Goal: Information Seeking & Learning: Check status

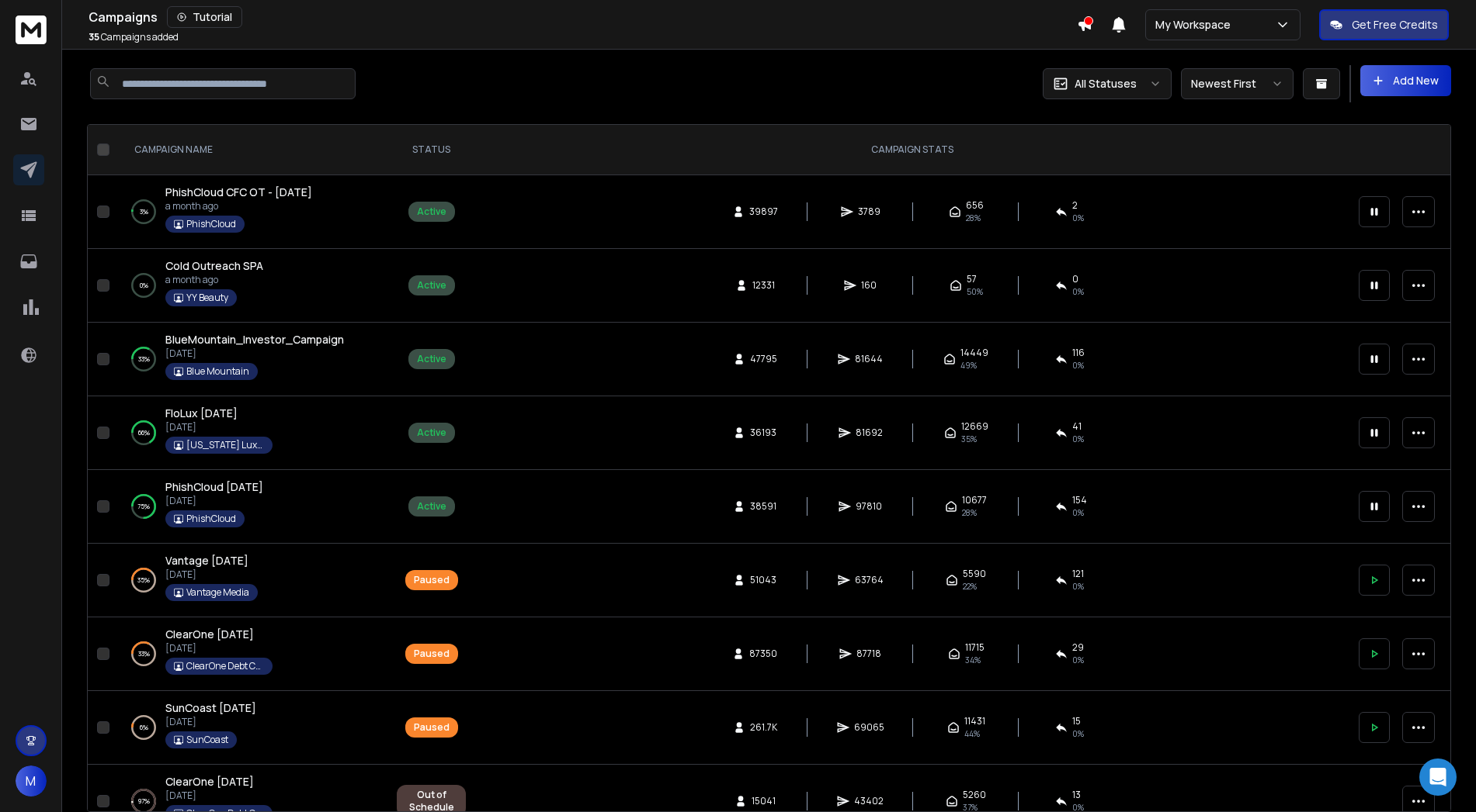
click at [312, 190] on span "PhishCloud CFC OT - [DATE]" at bounding box center [238, 192] width 147 height 15
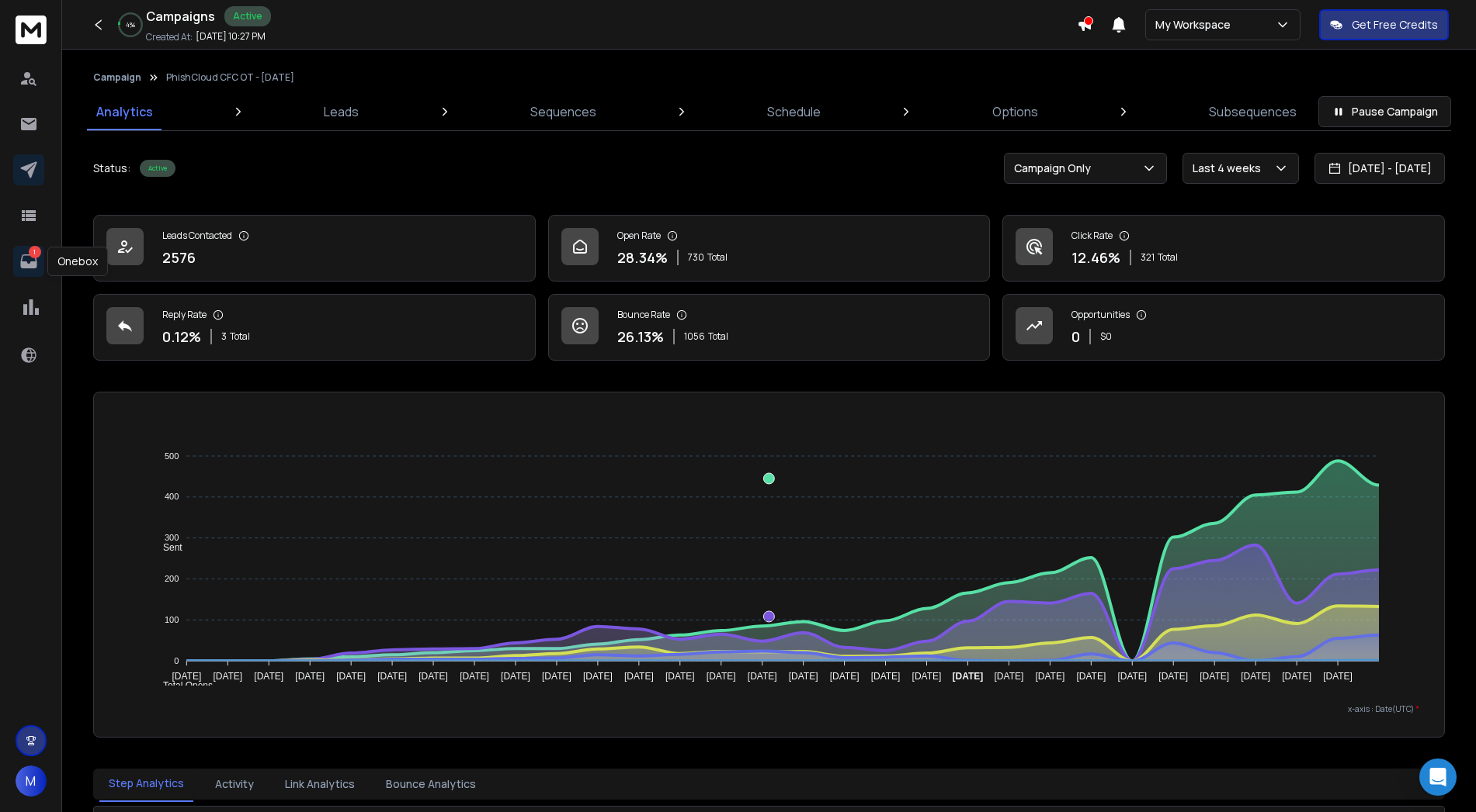
click at [33, 262] on icon at bounding box center [28, 262] width 17 height 14
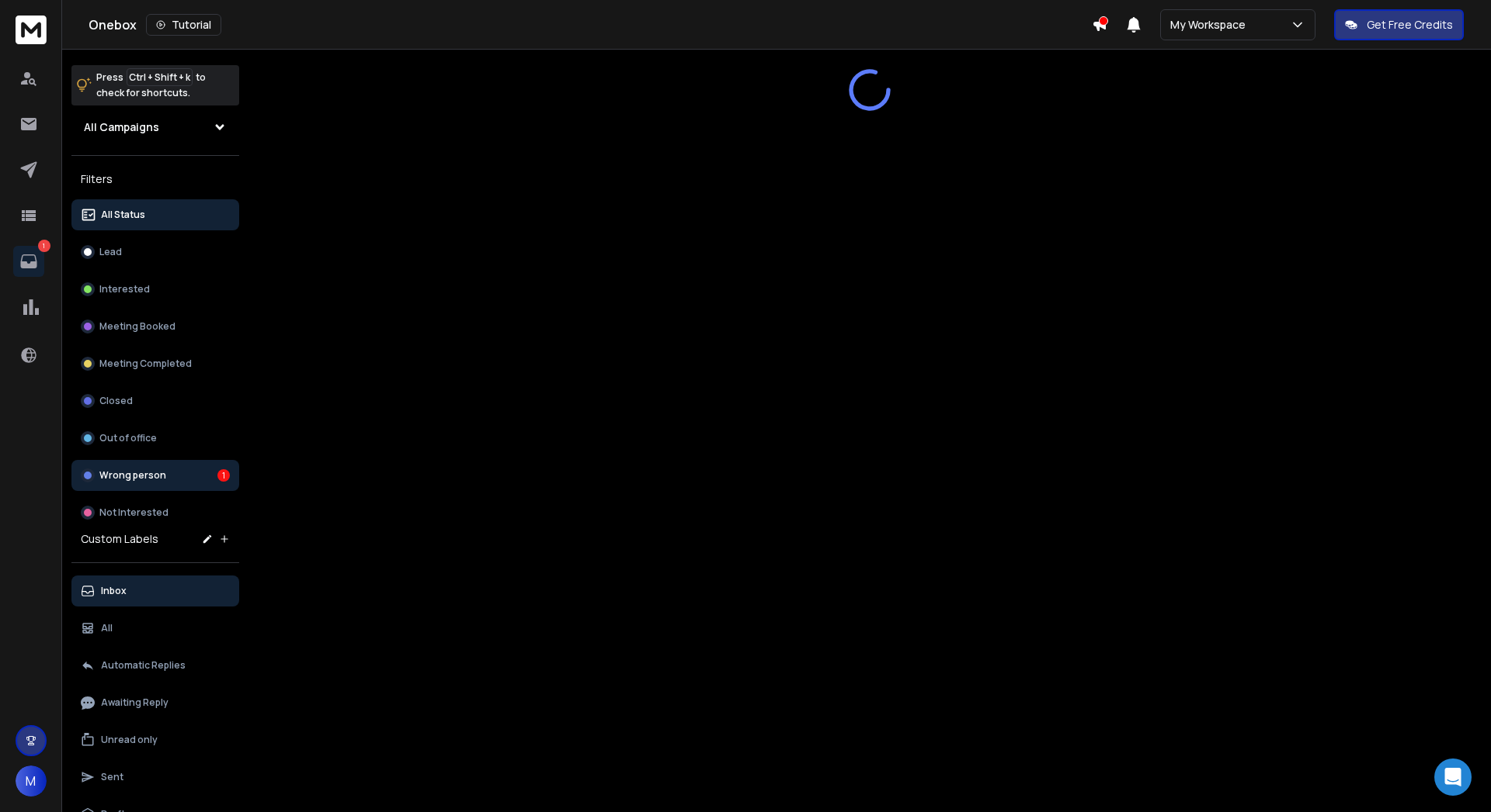
click at [121, 475] on p "Wrong person" at bounding box center [133, 475] width 67 height 13
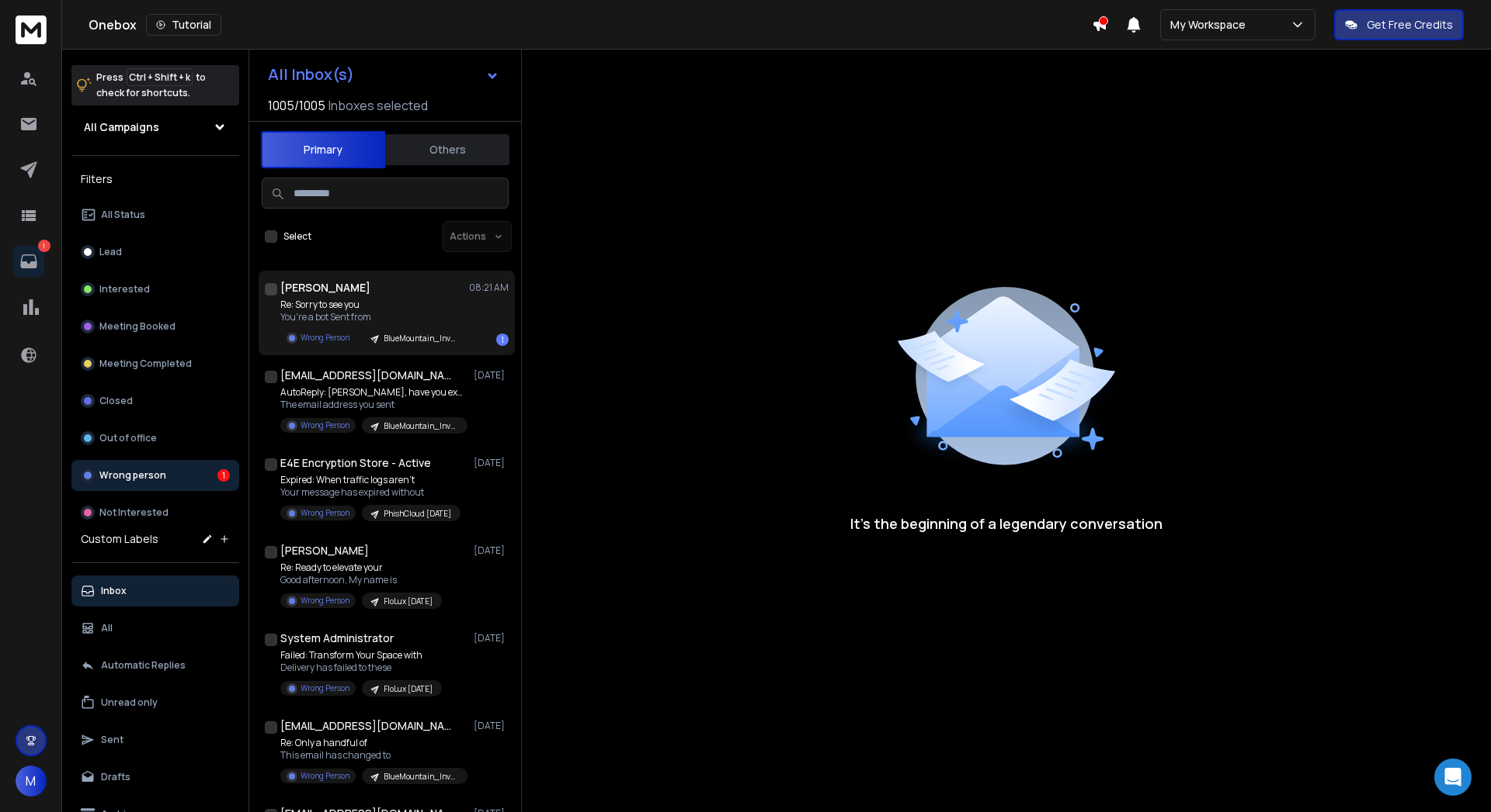
click at [383, 296] on div "Pierce Richardson 08:21 AM Re: Sorry to see you You're a bot Sent from Wrong Pe…" at bounding box center [395, 313] width 228 height 66
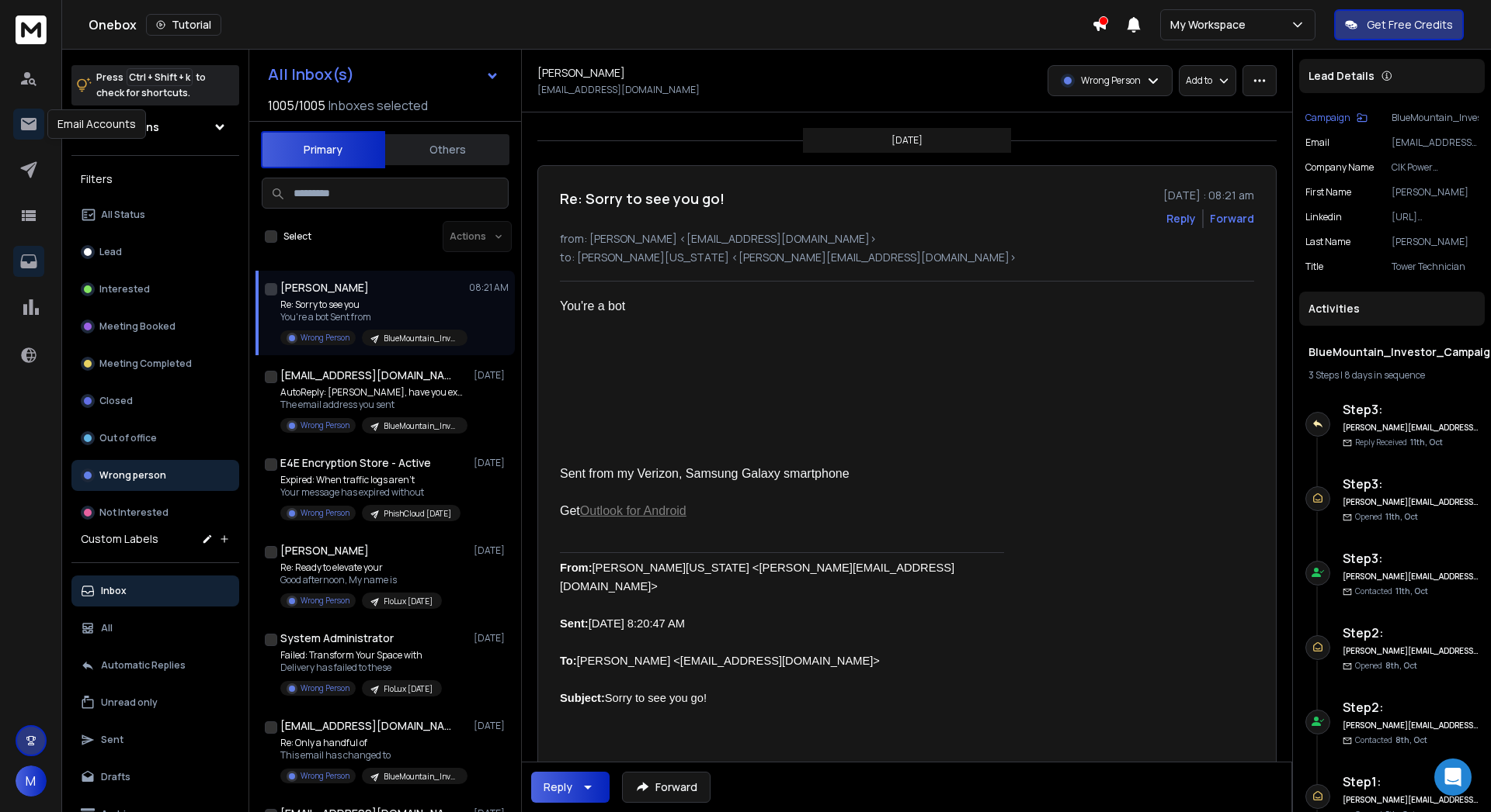
click at [31, 116] on icon at bounding box center [29, 124] width 19 height 19
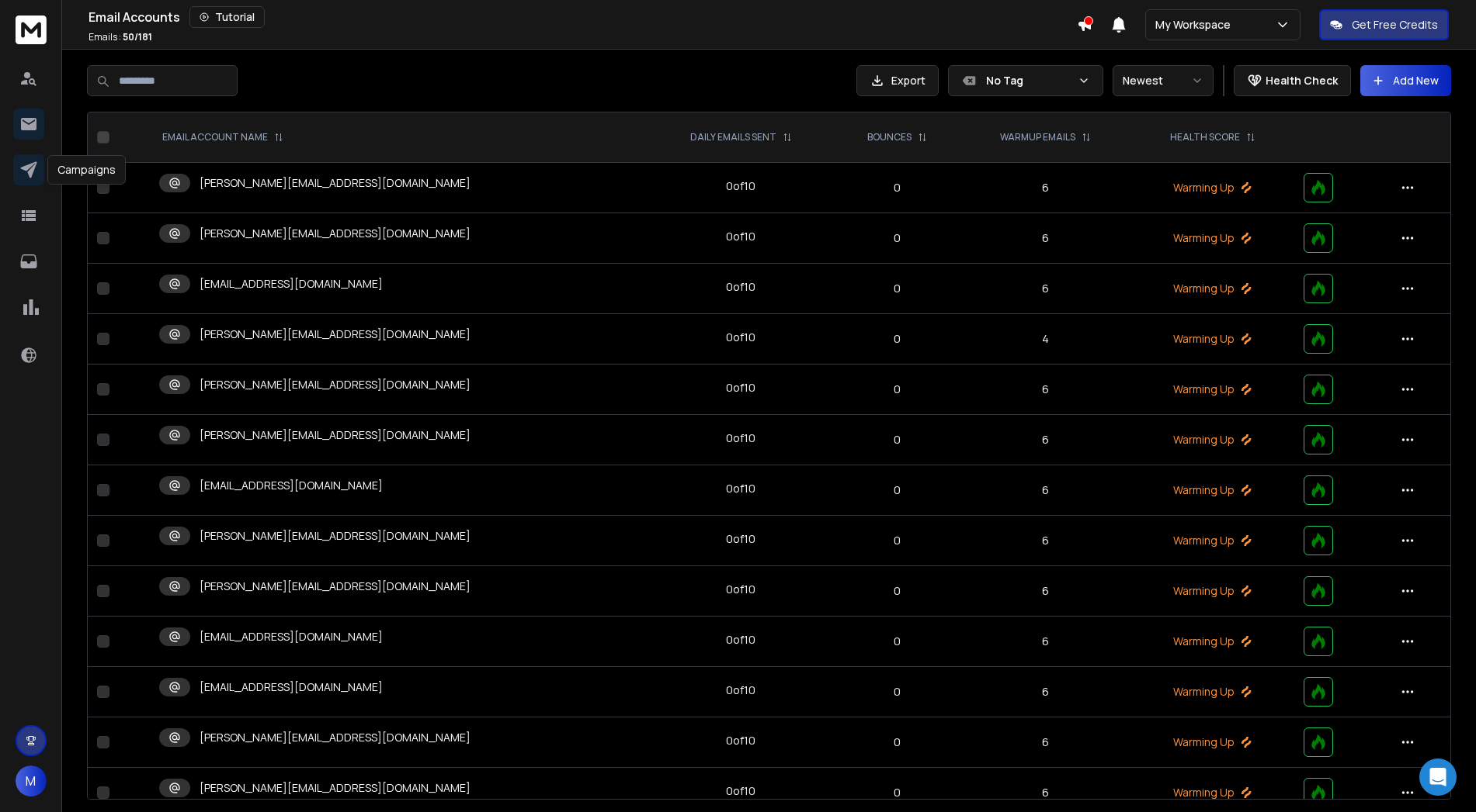
click at [28, 166] on icon at bounding box center [28, 170] width 17 height 17
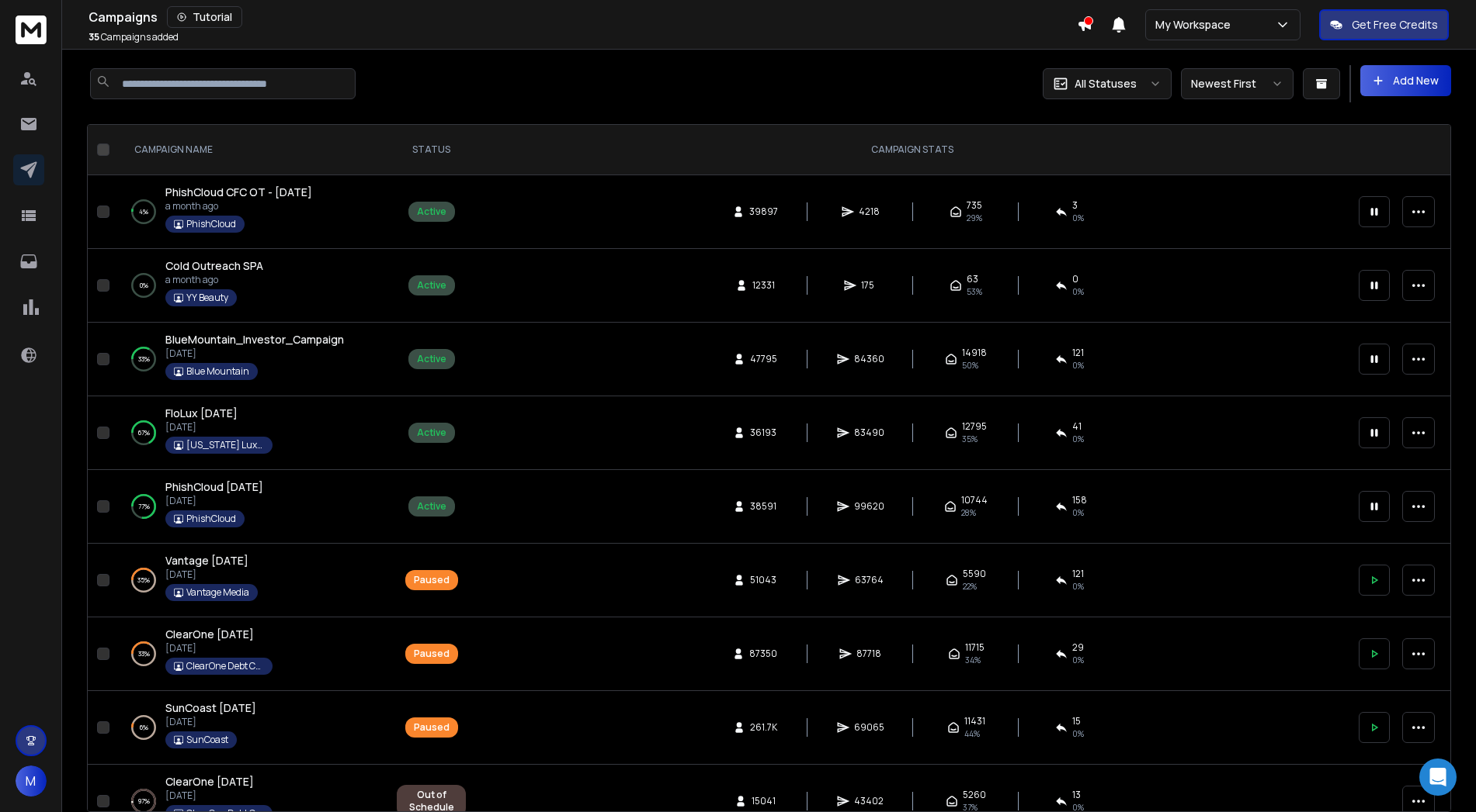
click at [206, 261] on span "Cold Outreach SPA" at bounding box center [214, 266] width 97 height 15
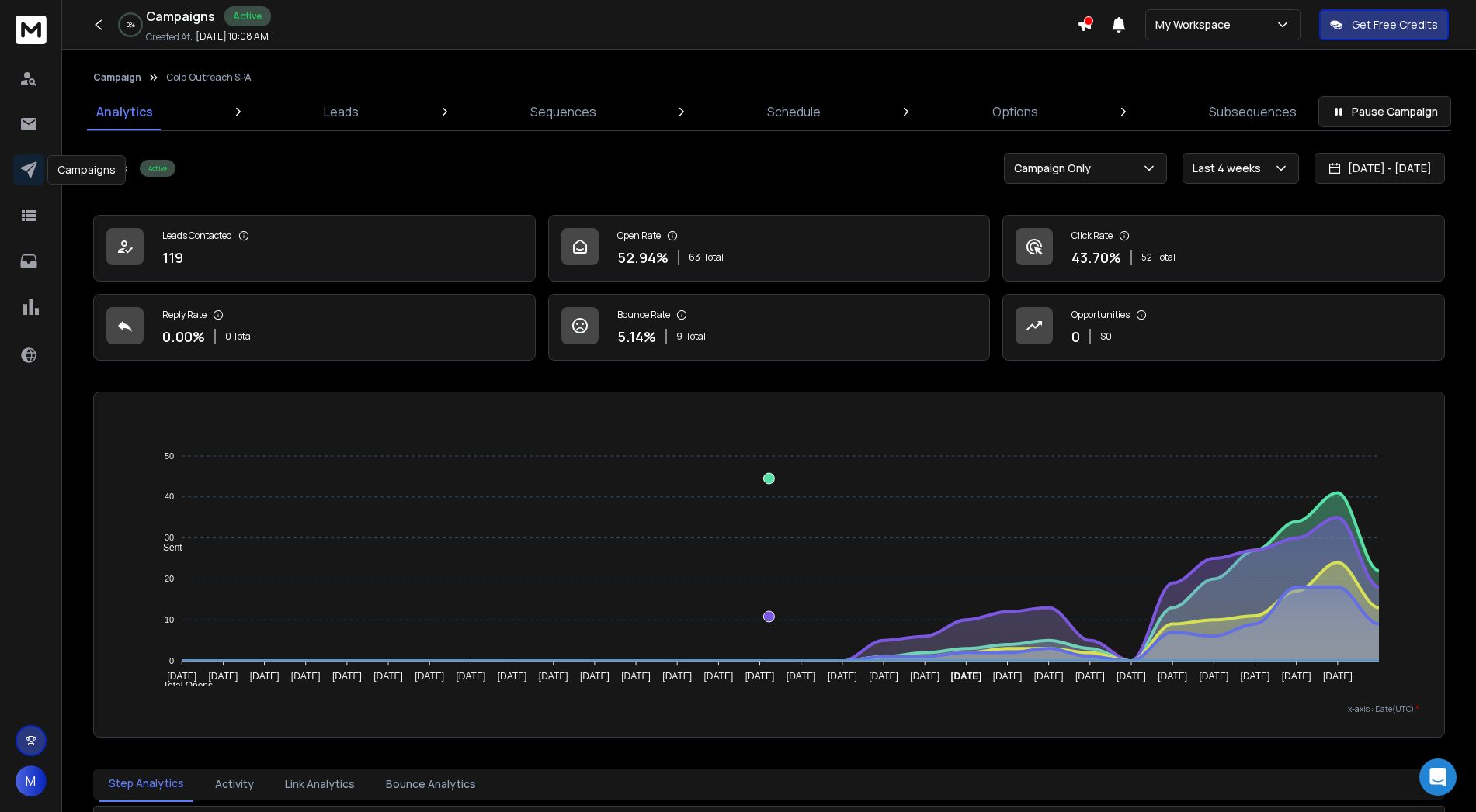
click at [34, 174] on icon at bounding box center [29, 169] width 19 height 19
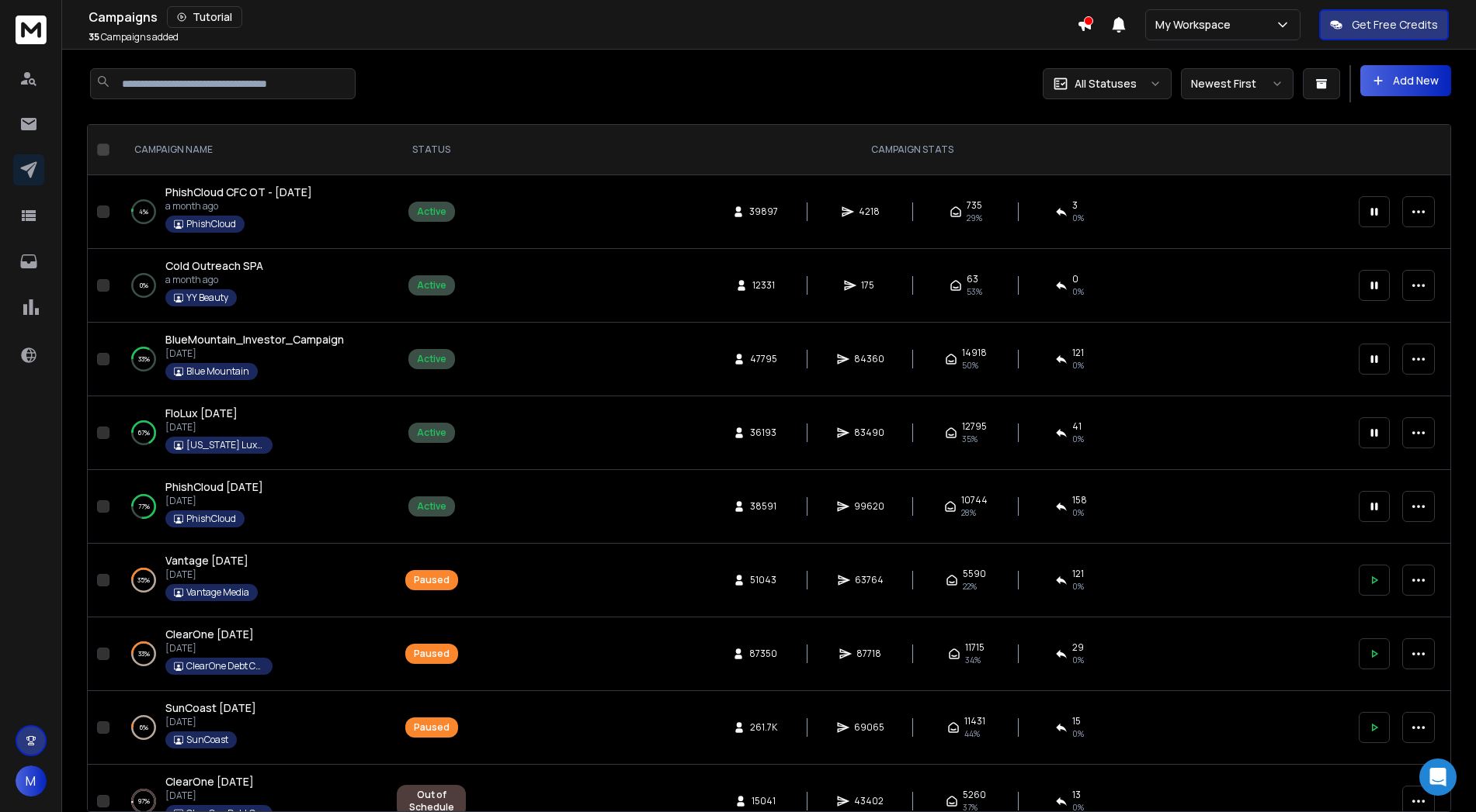
click at [210, 486] on span "PhishCloud [DATE]" at bounding box center [214, 486] width 97 height 15
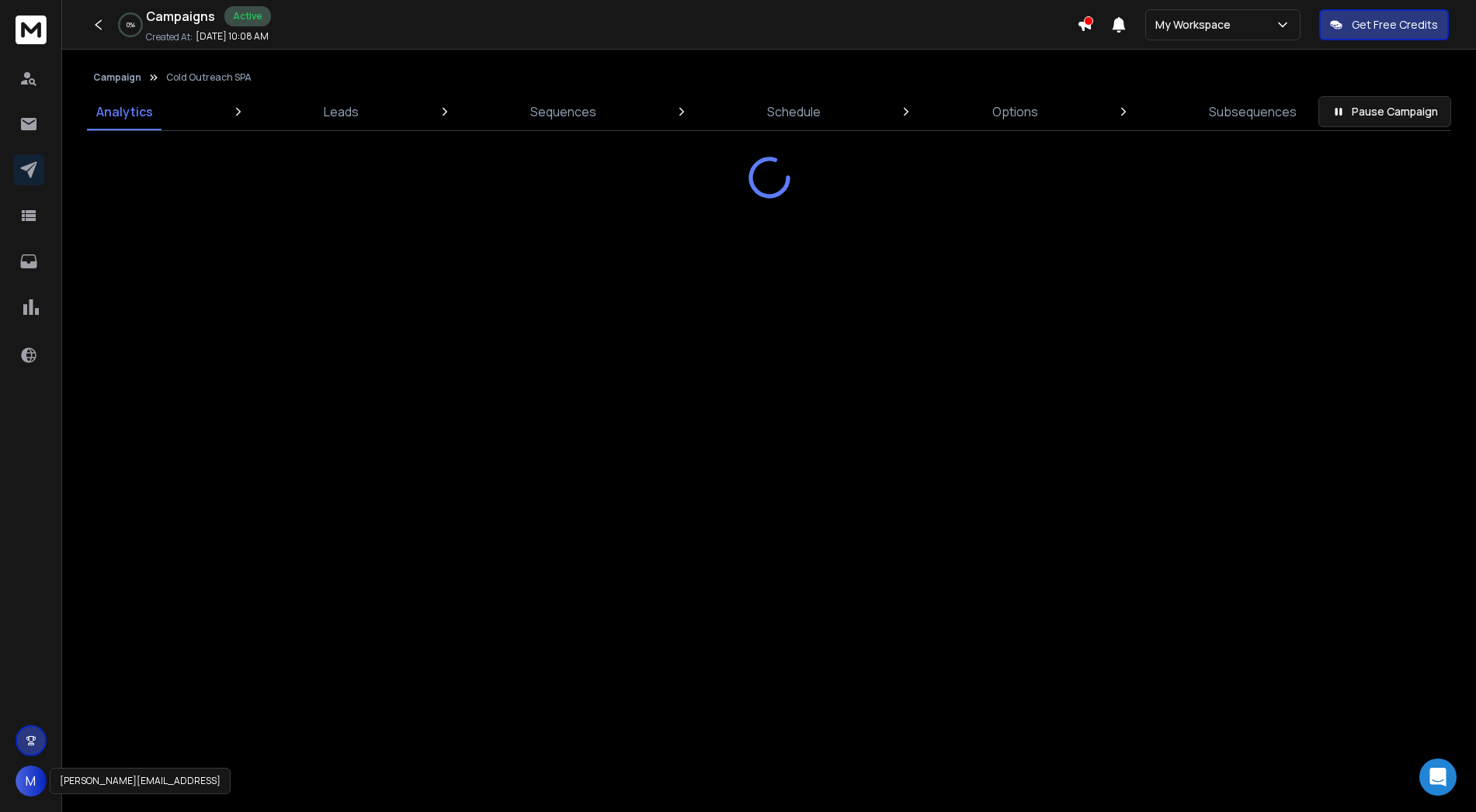
click at [24, 779] on span "M" at bounding box center [32, 781] width 32 height 31
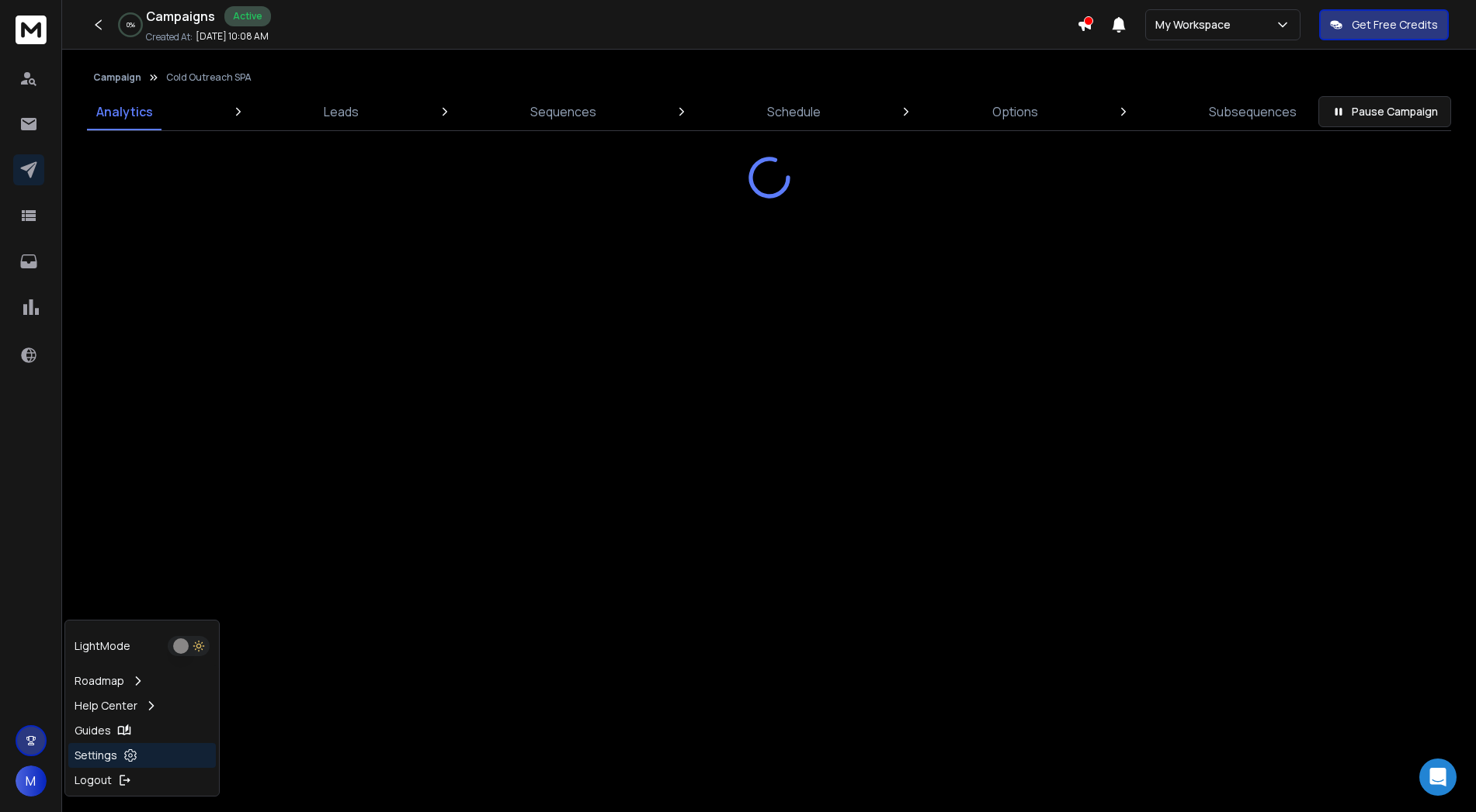
click at [96, 754] on p "Settings" at bounding box center [96, 756] width 42 height 16
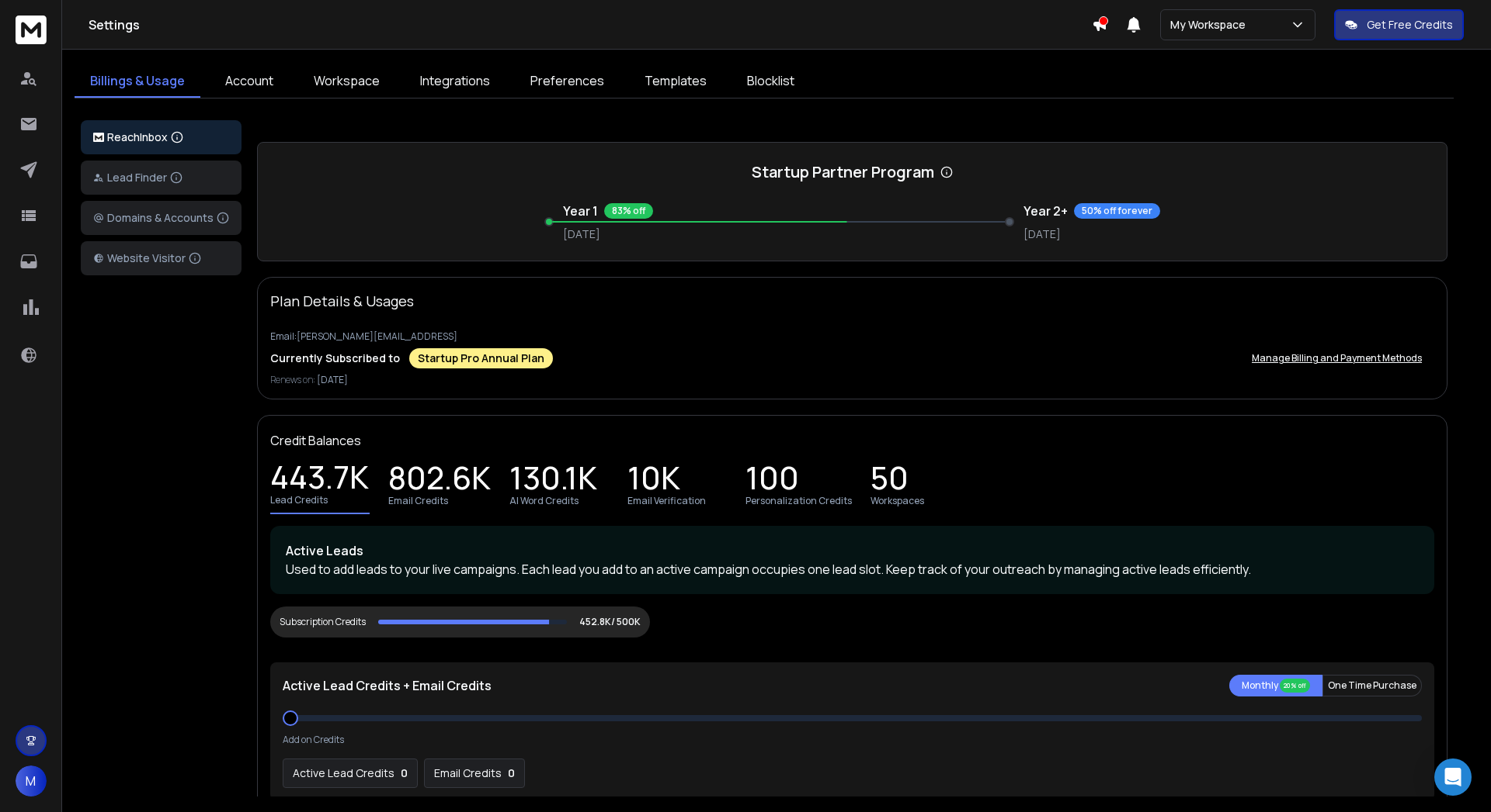
click at [403, 489] on p "802.6K" at bounding box center [439, 481] width 102 height 22
click at [551, 486] on p "130.1K" at bounding box center [552, 480] width 88 height 22
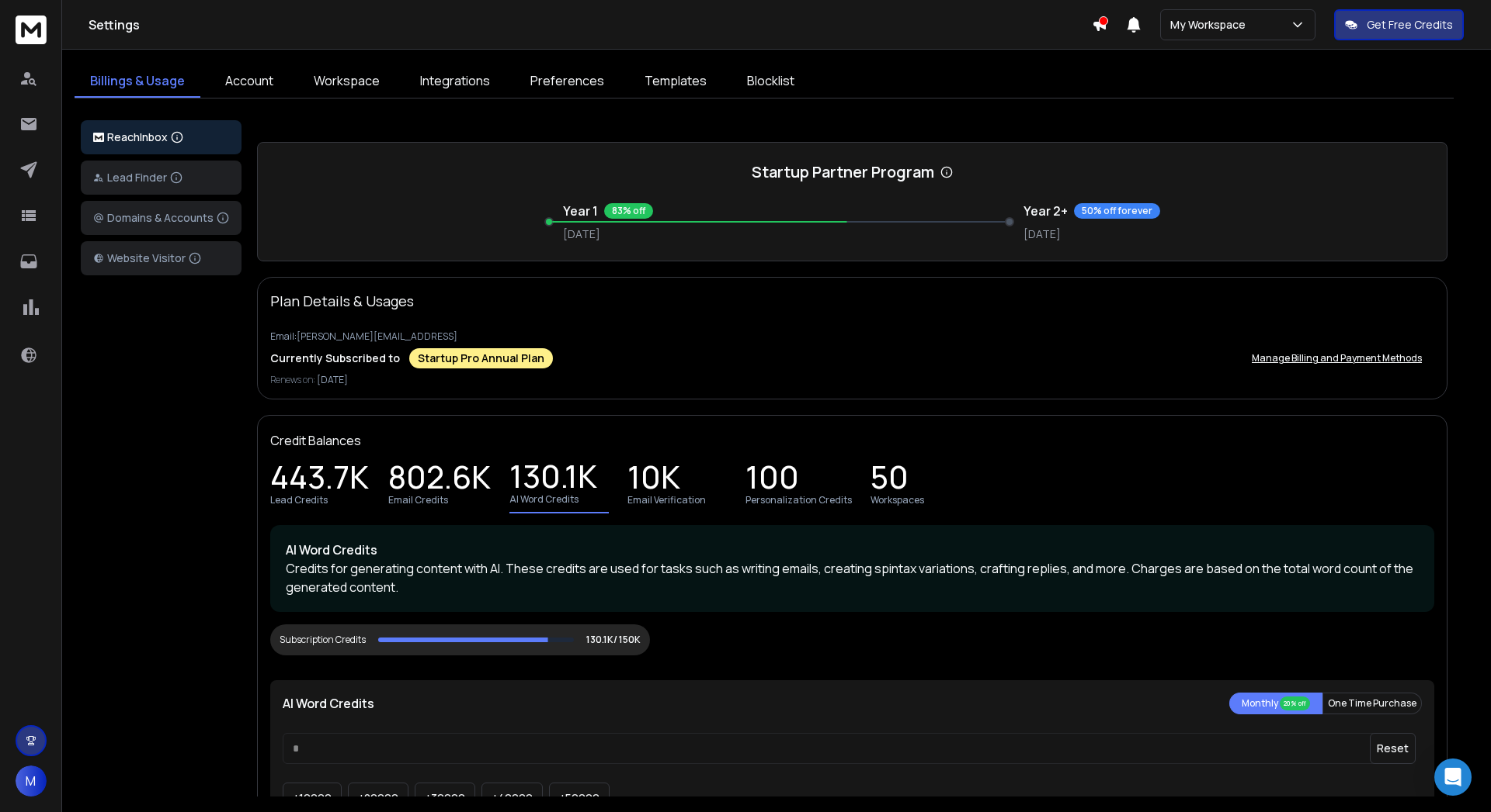
click at [453, 486] on p "802.6K" at bounding box center [439, 480] width 102 height 22
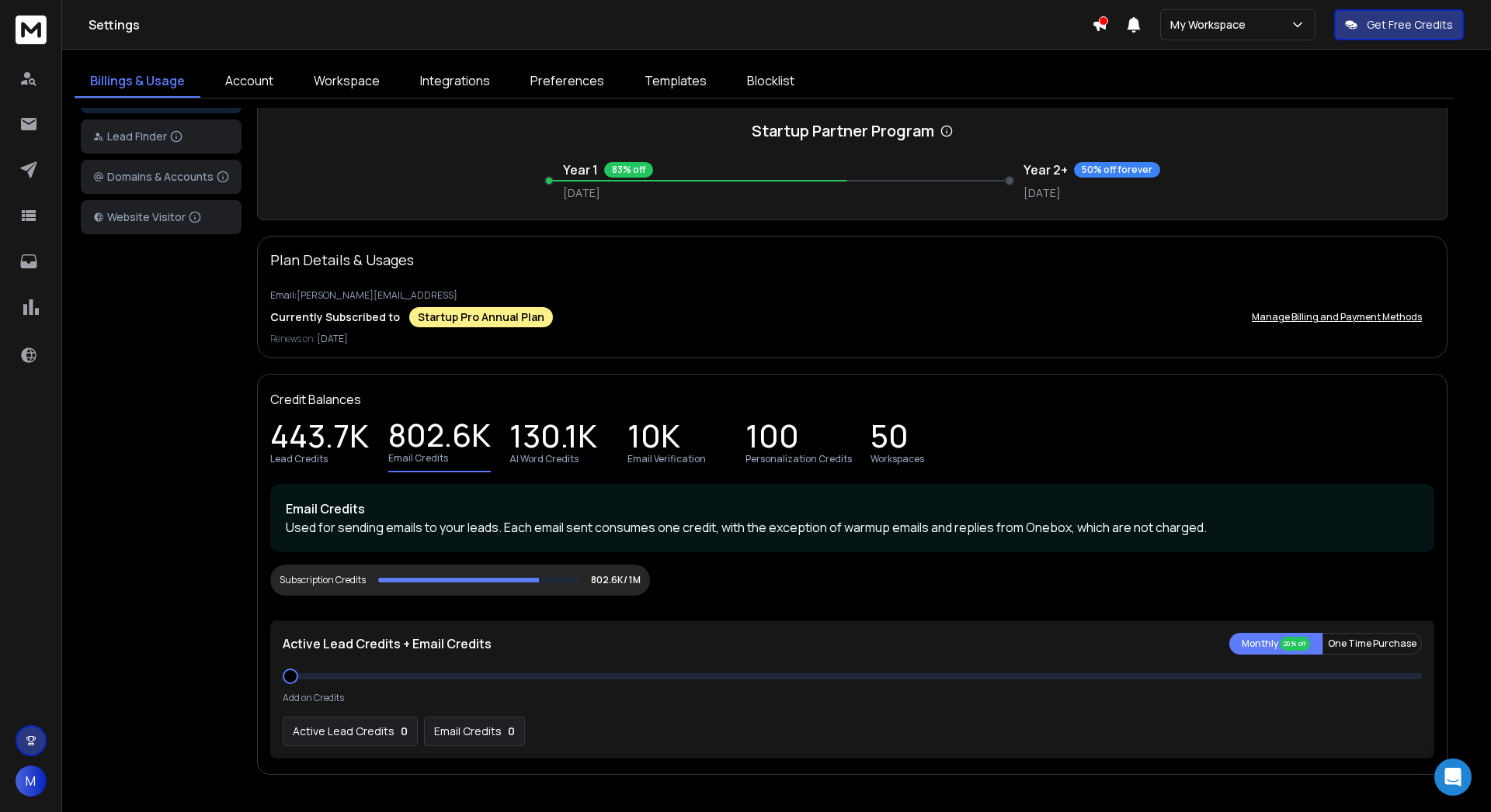
scroll to position [53, 0]
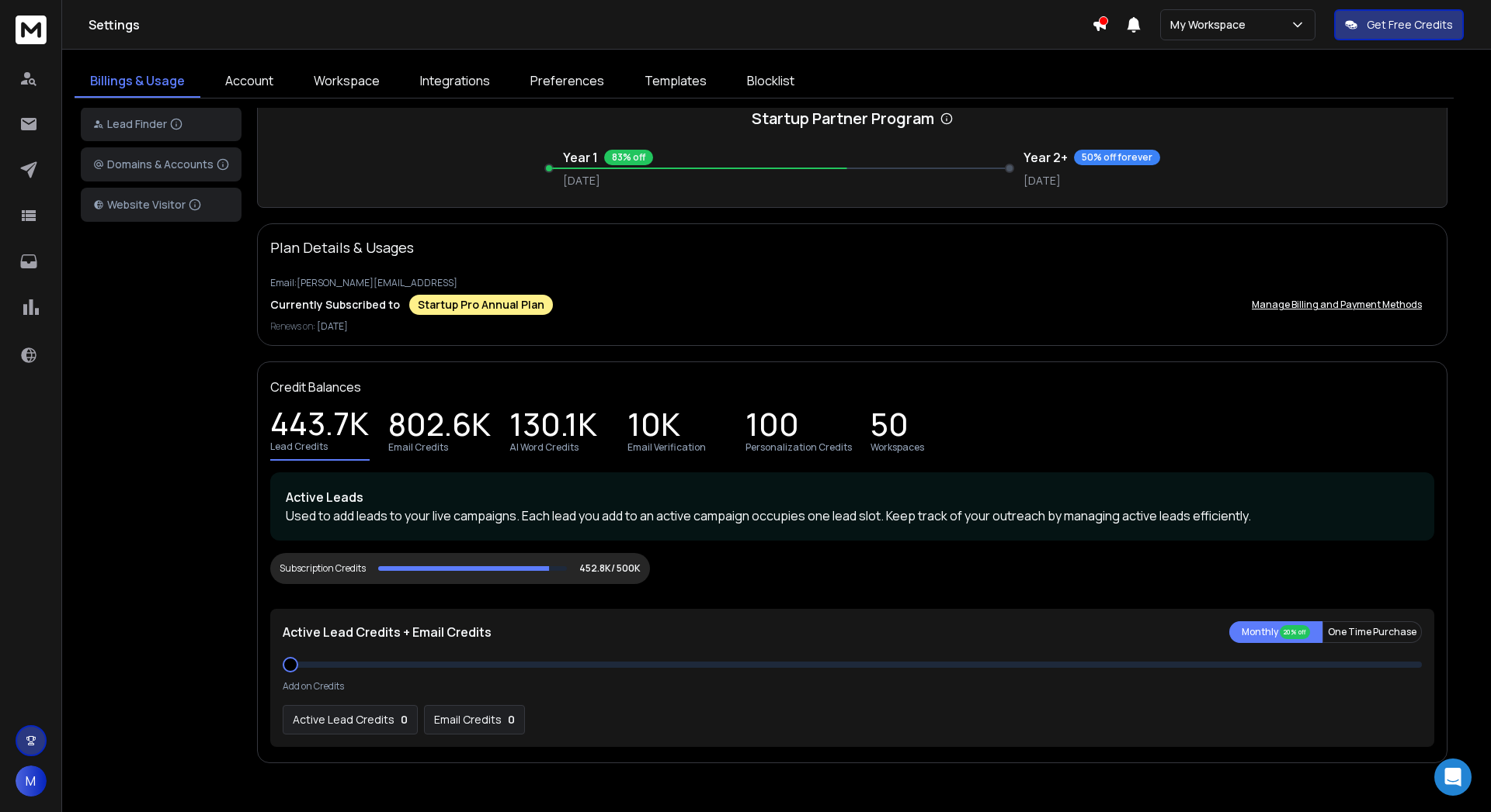
click at [307, 444] on p "Lead Credits" at bounding box center [298, 447] width 57 height 13
click at [28, 130] on icon at bounding box center [29, 124] width 19 height 19
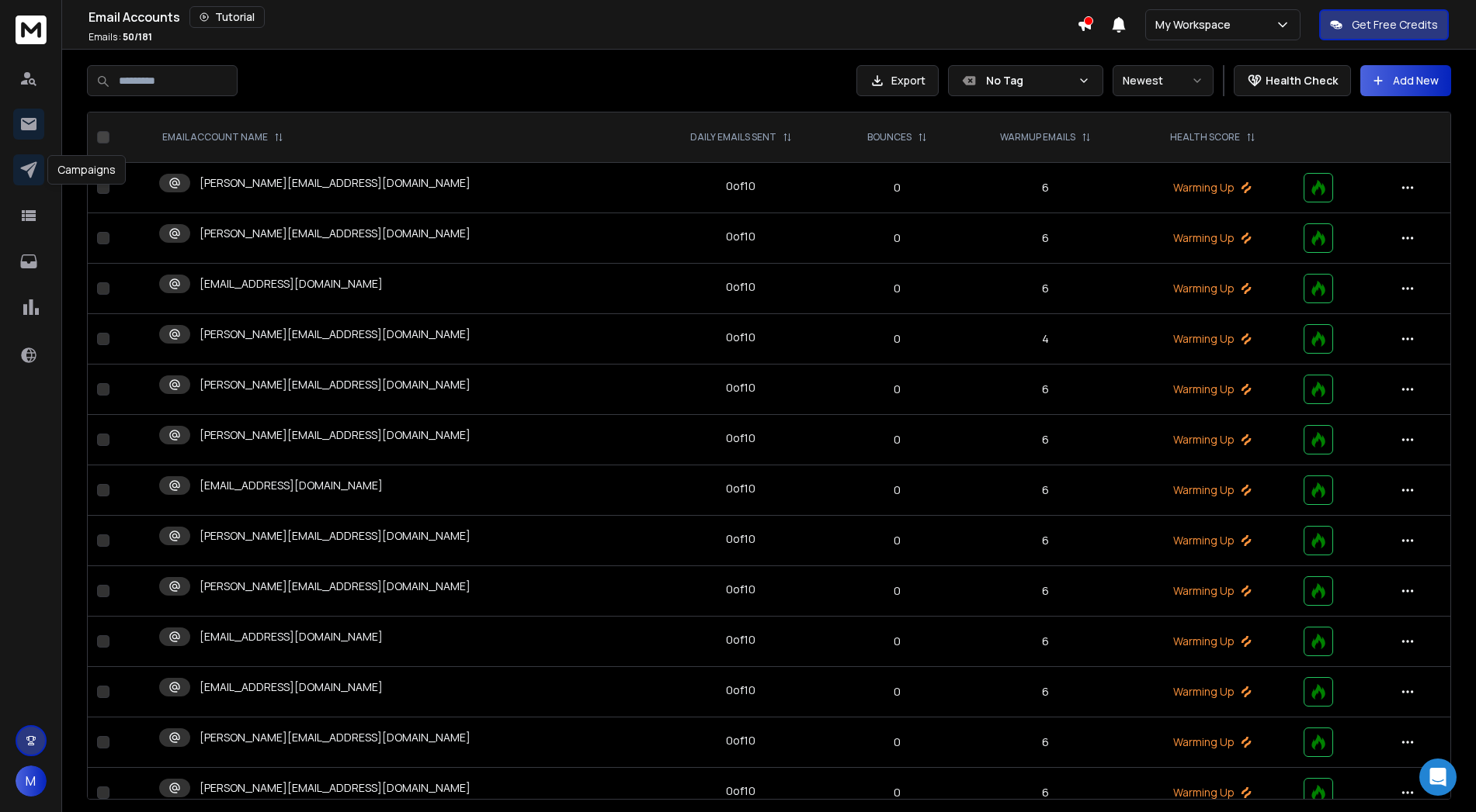
click at [27, 169] on icon at bounding box center [28, 170] width 17 height 17
